Goal: Task Accomplishment & Management: Manage account settings

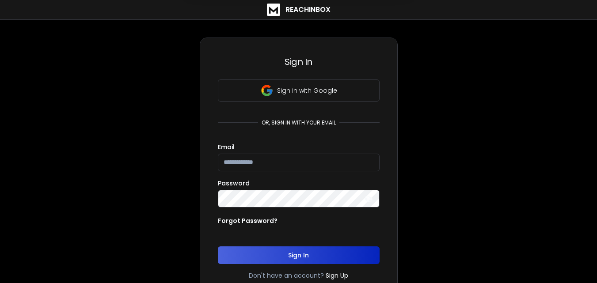
click at [248, 157] on input "email" at bounding box center [299, 163] width 162 height 18
paste input "**********"
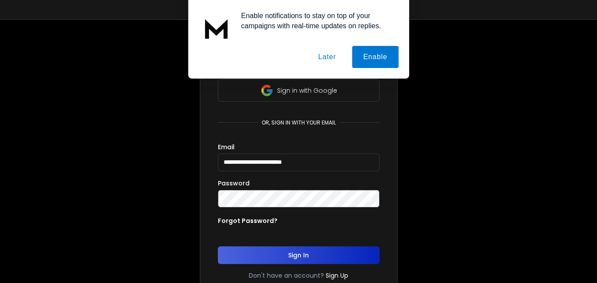
type input "**********"
click at [299, 258] on button "Sign In" at bounding box center [299, 255] width 162 height 18
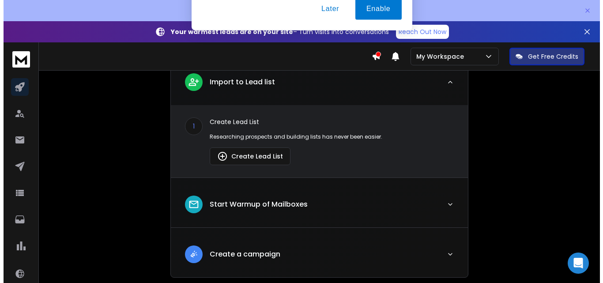
scroll to position [133, 0]
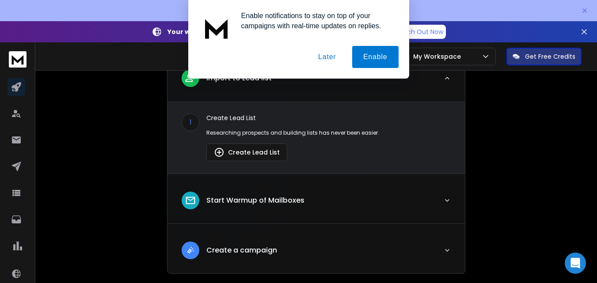
click at [337, 57] on button "Later" at bounding box center [327, 57] width 40 height 22
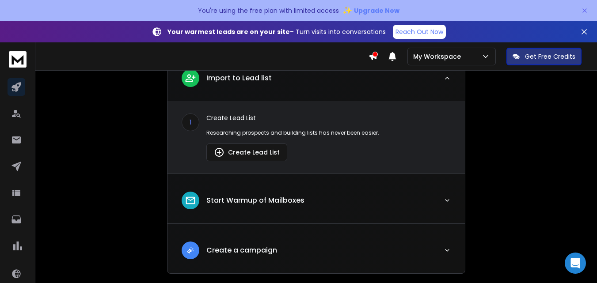
click at [433, 57] on p "My Workspace" at bounding box center [438, 56] width 51 height 9
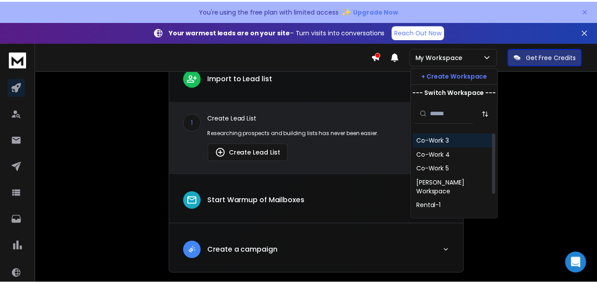
scroll to position [39, 0]
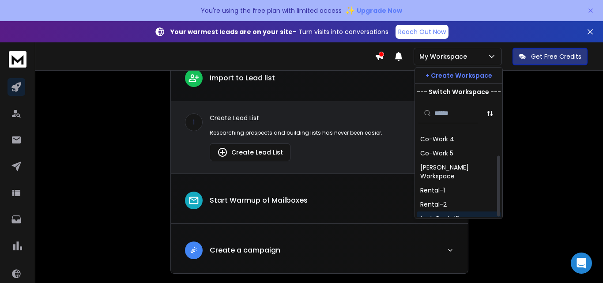
click at [439, 214] on div "test-Rental3" at bounding box center [440, 218] width 39 height 9
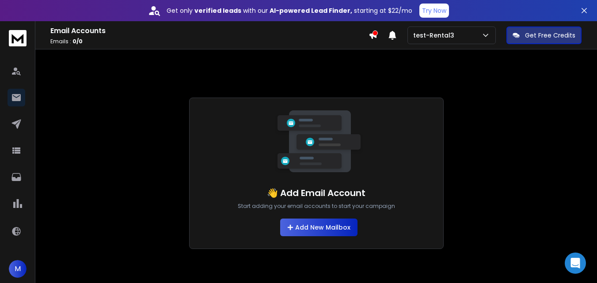
click at [309, 231] on button "Add New Mailbox" at bounding box center [318, 228] width 77 height 18
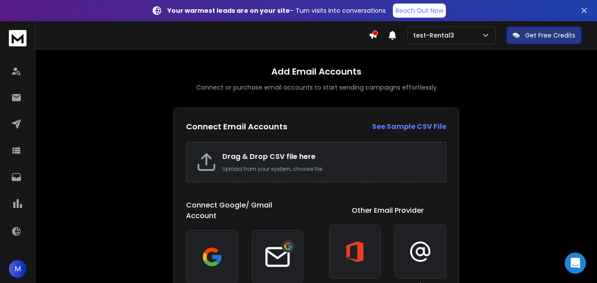
click at [212, 244] on icon at bounding box center [212, 257] width 22 height 27
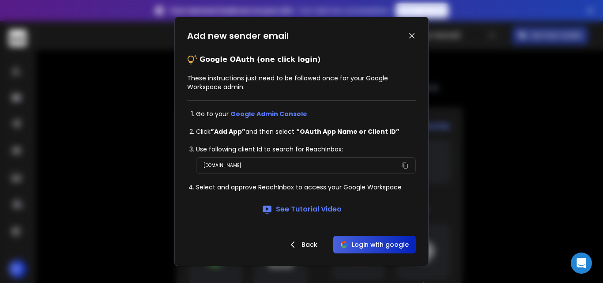
click at [359, 241] on button "Login with google" at bounding box center [375, 245] width 83 height 18
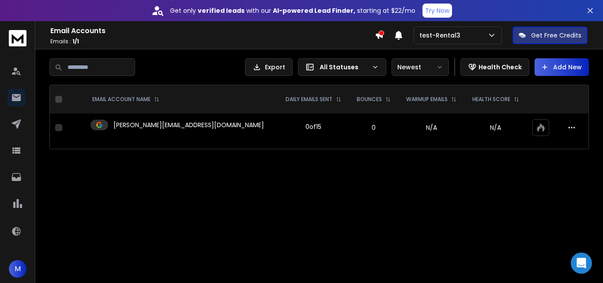
click at [551, 63] on button "Add New" at bounding box center [562, 67] width 54 height 18
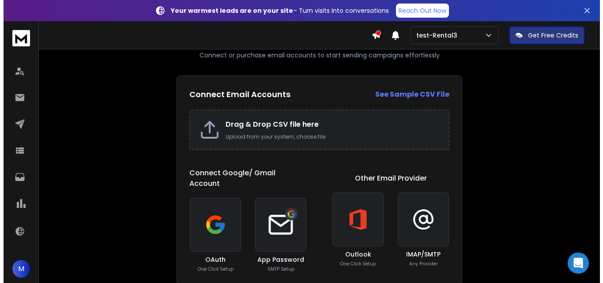
scroll to position [42, 0]
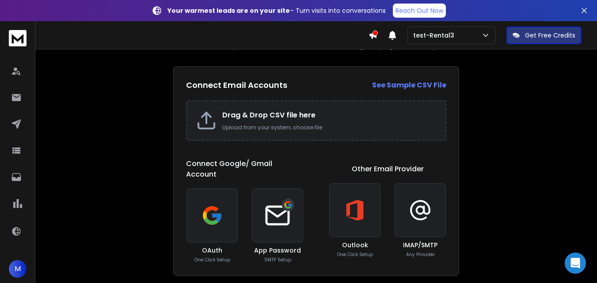
click at [219, 202] on icon at bounding box center [212, 215] width 22 height 27
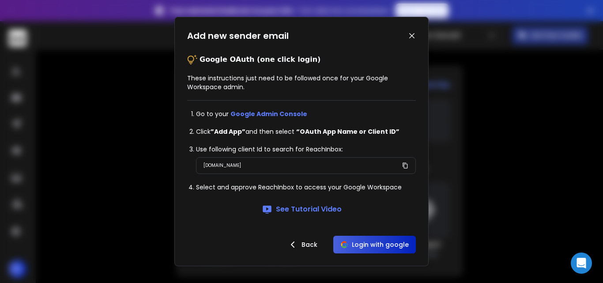
click at [374, 251] on button "Login with google" at bounding box center [375, 245] width 83 height 18
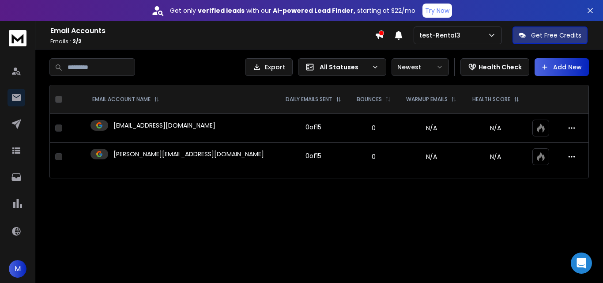
click at [555, 72] on button "Add New" at bounding box center [562, 67] width 54 height 18
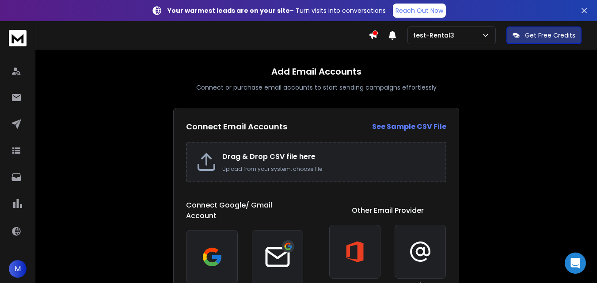
click at [214, 250] on icon at bounding box center [212, 257] width 22 height 27
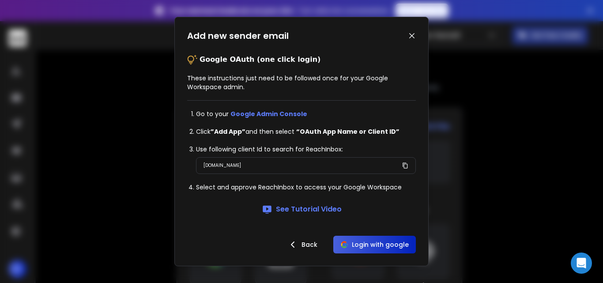
click at [382, 250] on button "Login with google" at bounding box center [375, 245] width 83 height 18
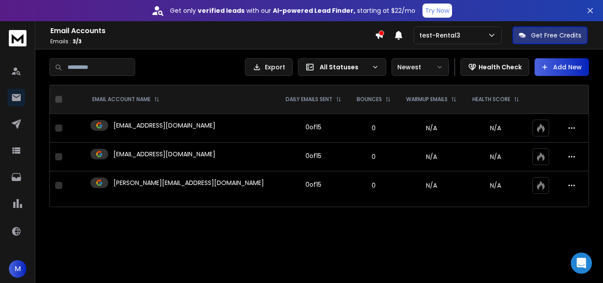
click at [559, 68] on button "Add New" at bounding box center [562, 67] width 54 height 18
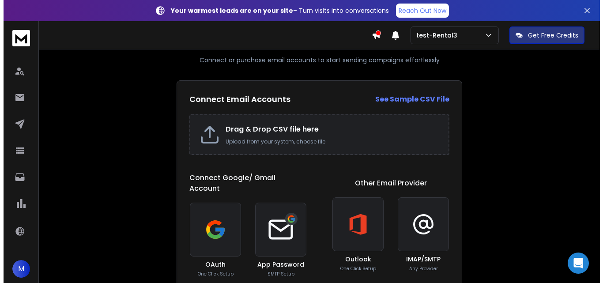
scroll to position [42, 0]
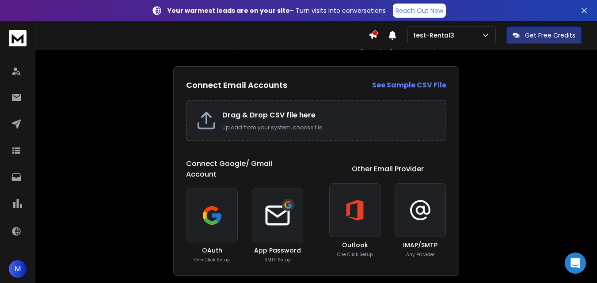
click at [216, 213] on icon at bounding box center [212, 215] width 22 height 27
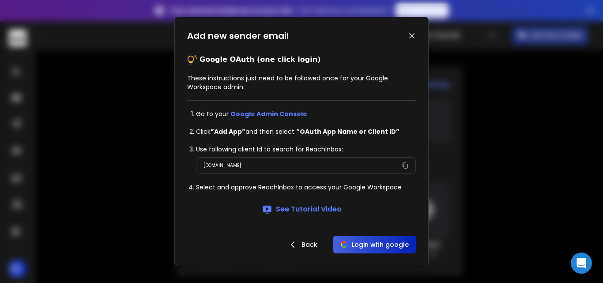
click at [369, 247] on button "Login with google" at bounding box center [375, 245] width 83 height 18
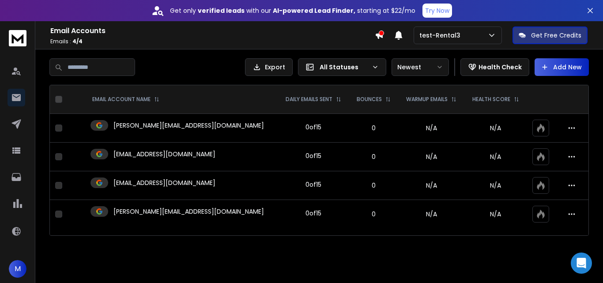
click at [562, 70] on button "Add New" at bounding box center [562, 67] width 54 height 18
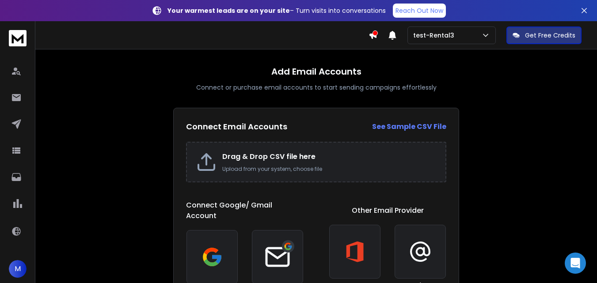
click at [220, 255] on icon at bounding box center [216, 259] width 9 height 9
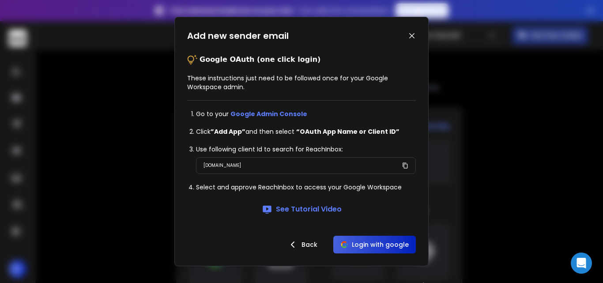
click at [383, 247] on button "Login with google" at bounding box center [375, 245] width 83 height 18
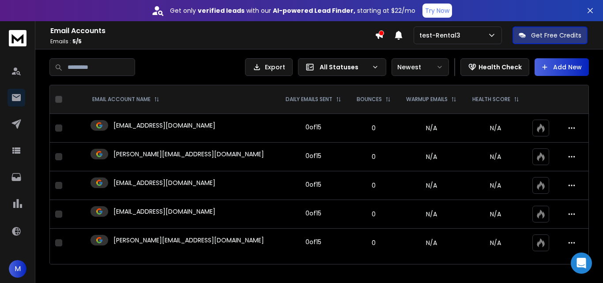
click at [549, 72] on button "Add New" at bounding box center [562, 67] width 54 height 18
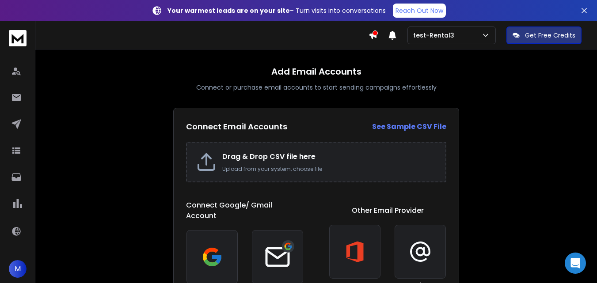
click at [202, 247] on icon at bounding box center [212, 257] width 22 height 27
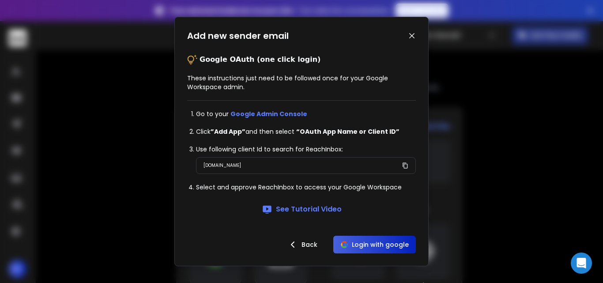
click at [360, 239] on button "Login with google" at bounding box center [375, 245] width 83 height 18
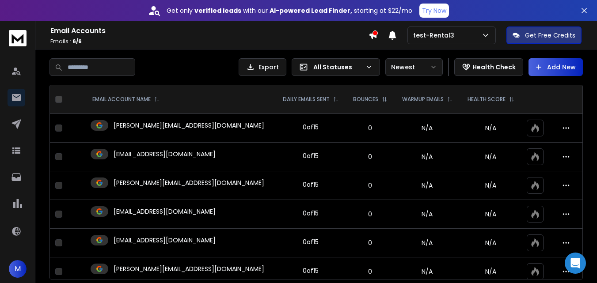
click at [565, 64] on button "Add New" at bounding box center [555, 67] width 54 height 18
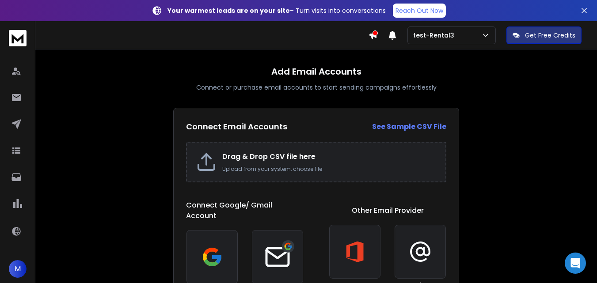
click at [223, 246] on icon at bounding box center [212, 257] width 22 height 27
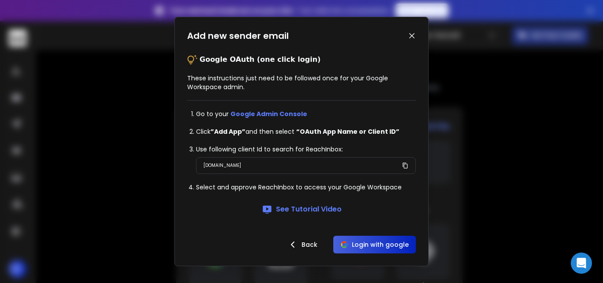
click at [381, 243] on button "Login with google" at bounding box center [375, 245] width 83 height 18
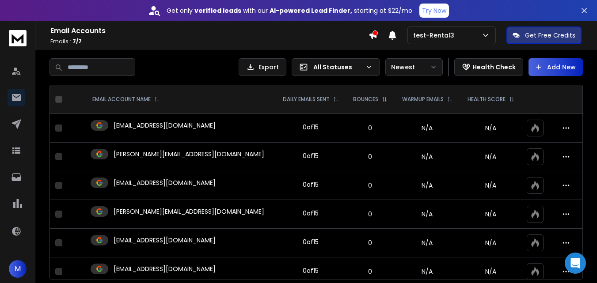
click at [546, 64] on button "Add New" at bounding box center [555, 67] width 54 height 18
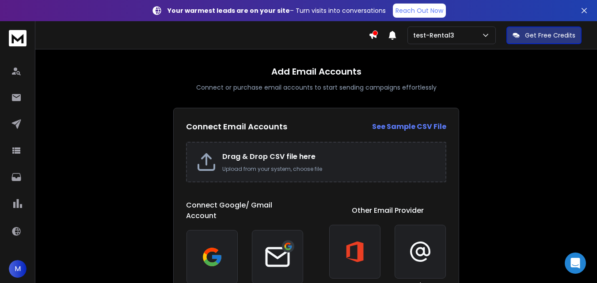
click at [205, 248] on icon at bounding box center [212, 257] width 19 height 19
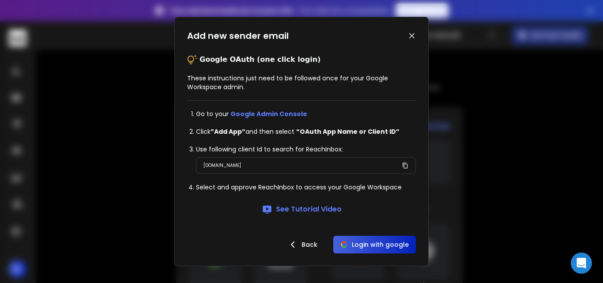
click at [351, 237] on button "Login with google" at bounding box center [375, 245] width 83 height 18
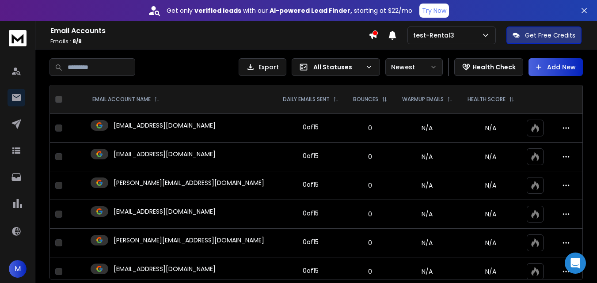
click at [559, 67] on button "Add New" at bounding box center [555, 67] width 54 height 18
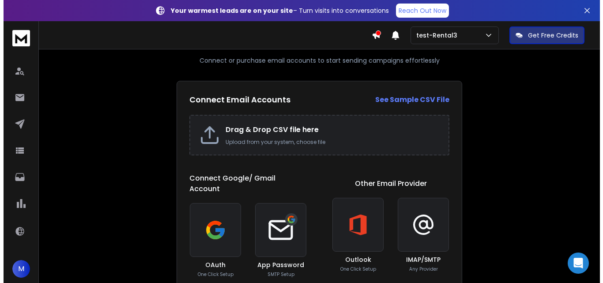
scroll to position [42, 0]
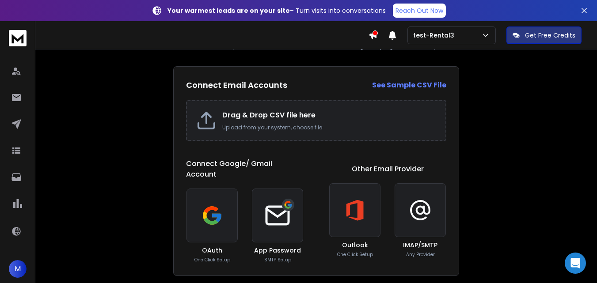
click at [221, 214] on icon at bounding box center [216, 218] width 9 height 9
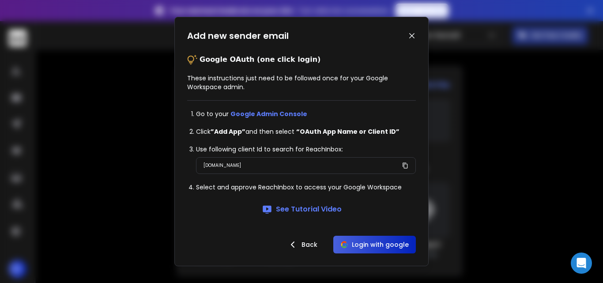
click at [375, 249] on button "Login with google" at bounding box center [375, 245] width 83 height 18
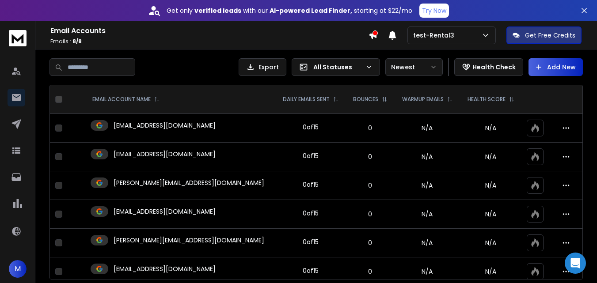
click at [569, 66] on button "Add New" at bounding box center [555, 67] width 54 height 18
click at [564, 67] on button "Add New" at bounding box center [555, 67] width 54 height 18
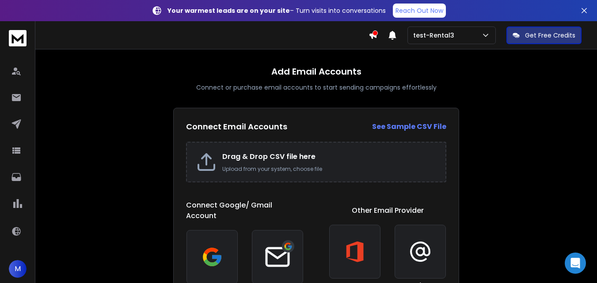
click at [222, 244] on icon at bounding box center [212, 257] width 22 height 27
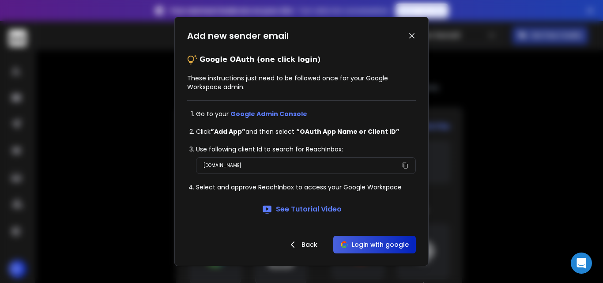
click at [382, 248] on button "Login with google" at bounding box center [375, 245] width 83 height 18
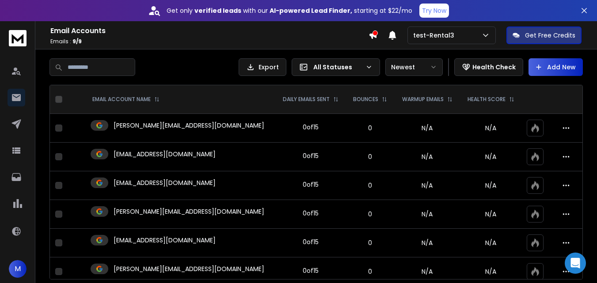
click at [557, 66] on button "Add New" at bounding box center [555, 67] width 54 height 18
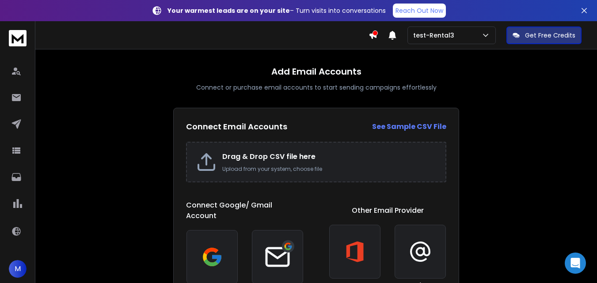
click at [214, 259] on icon at bounding box center [211, 263] width 15 height 8
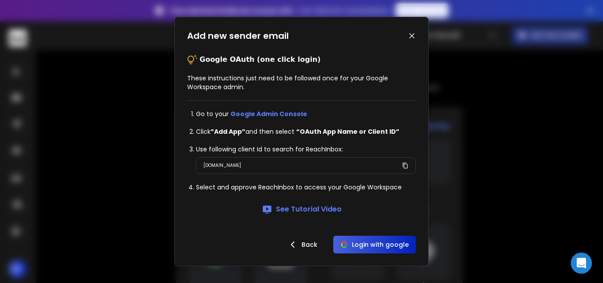
click at [372, 245] on button "Login with google" at bounding box center [375, 245] width 83 height 18
